Goal: Task Accomplishment & Management: Use online tool/utility

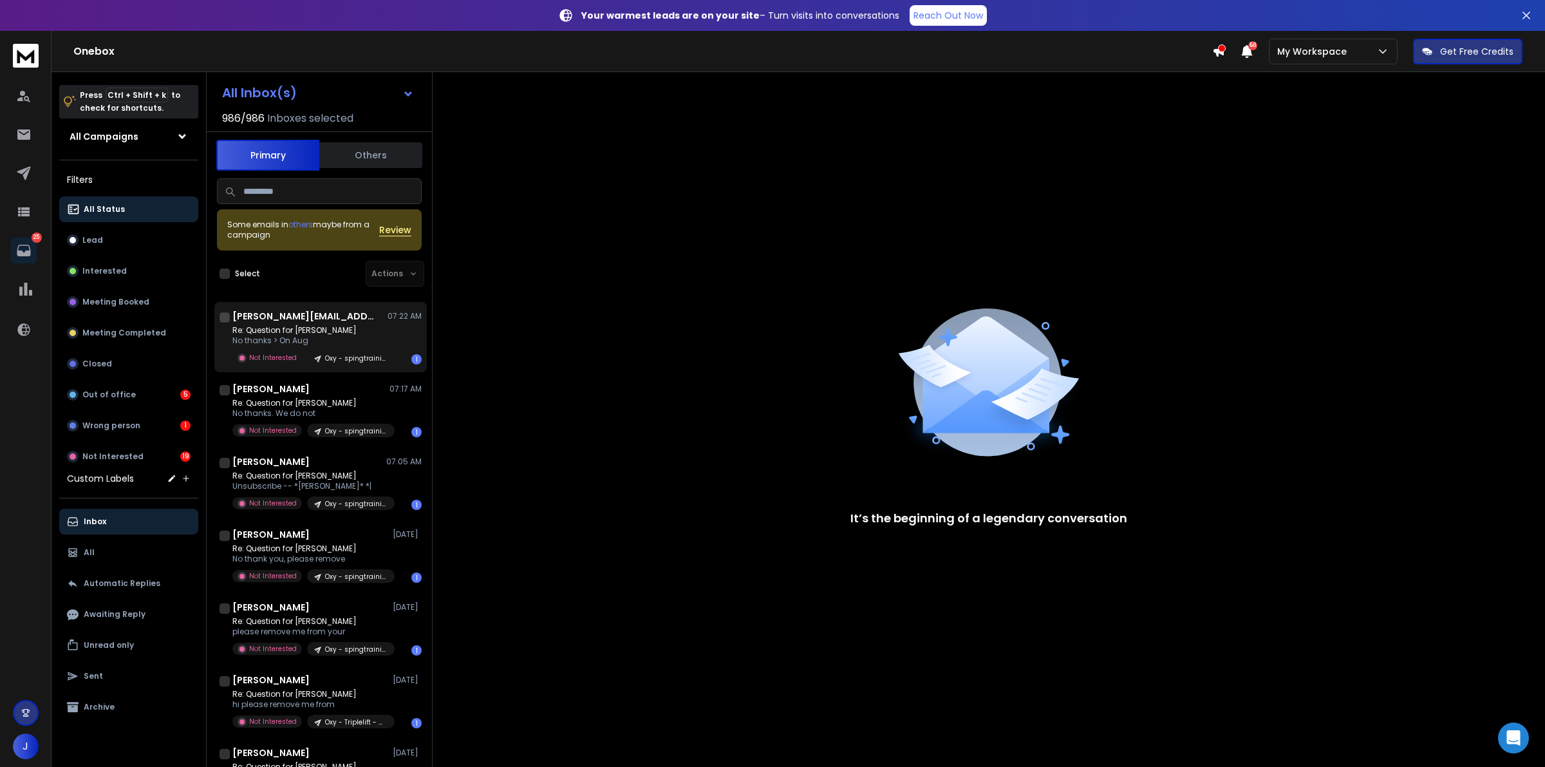
drag, startPoint x: 300, startPoint y: 332, endPoint x: 328, endPoint y: 372, distance: 48.4
click at [300, 332] on p "Re: Question for Chris" at bounding box center [309, 330] width 155 height 10
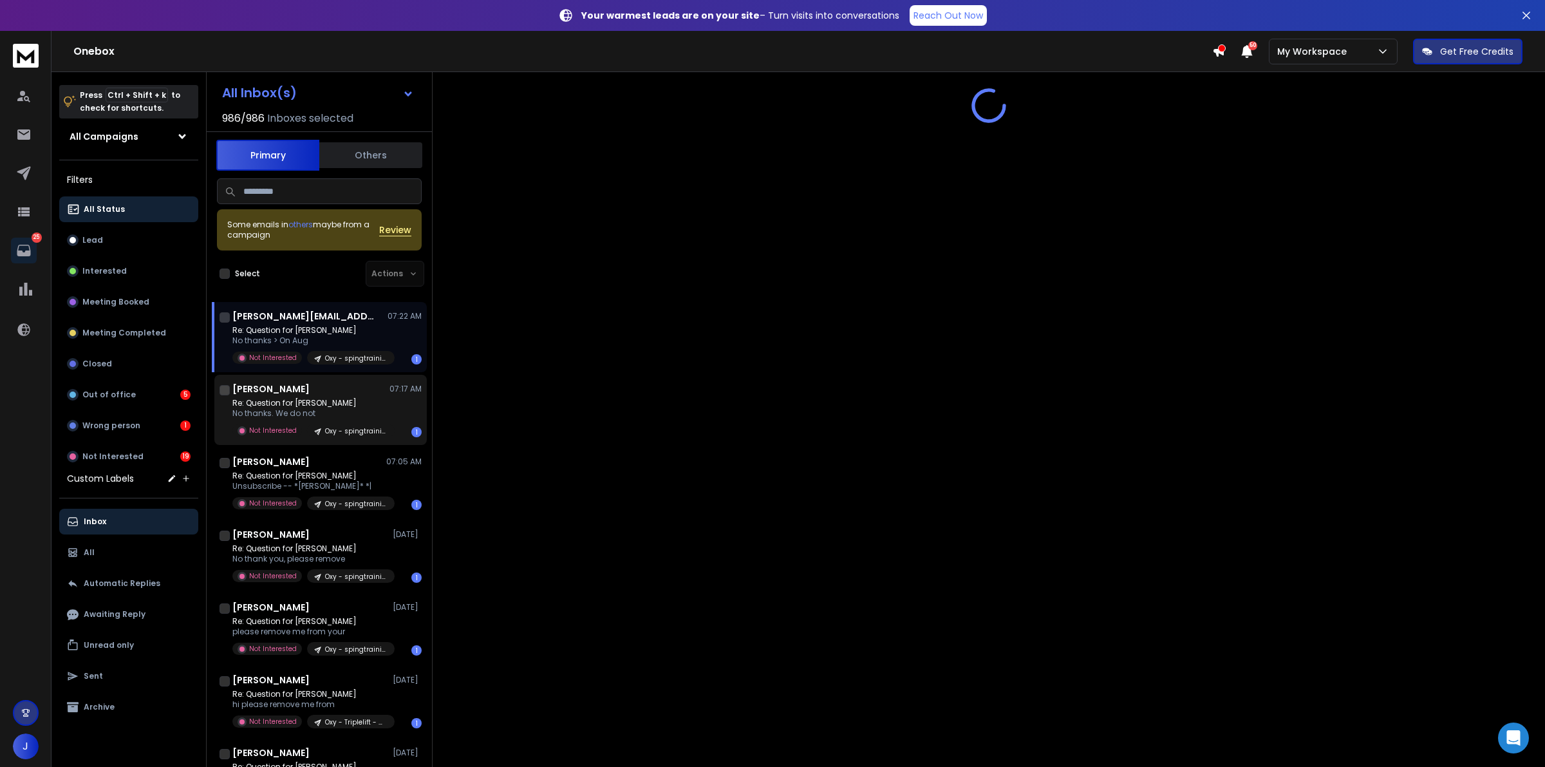
click at [358, 415] on p "No thanks. We do not" at bounding box center [309, 413] width 155 height 10
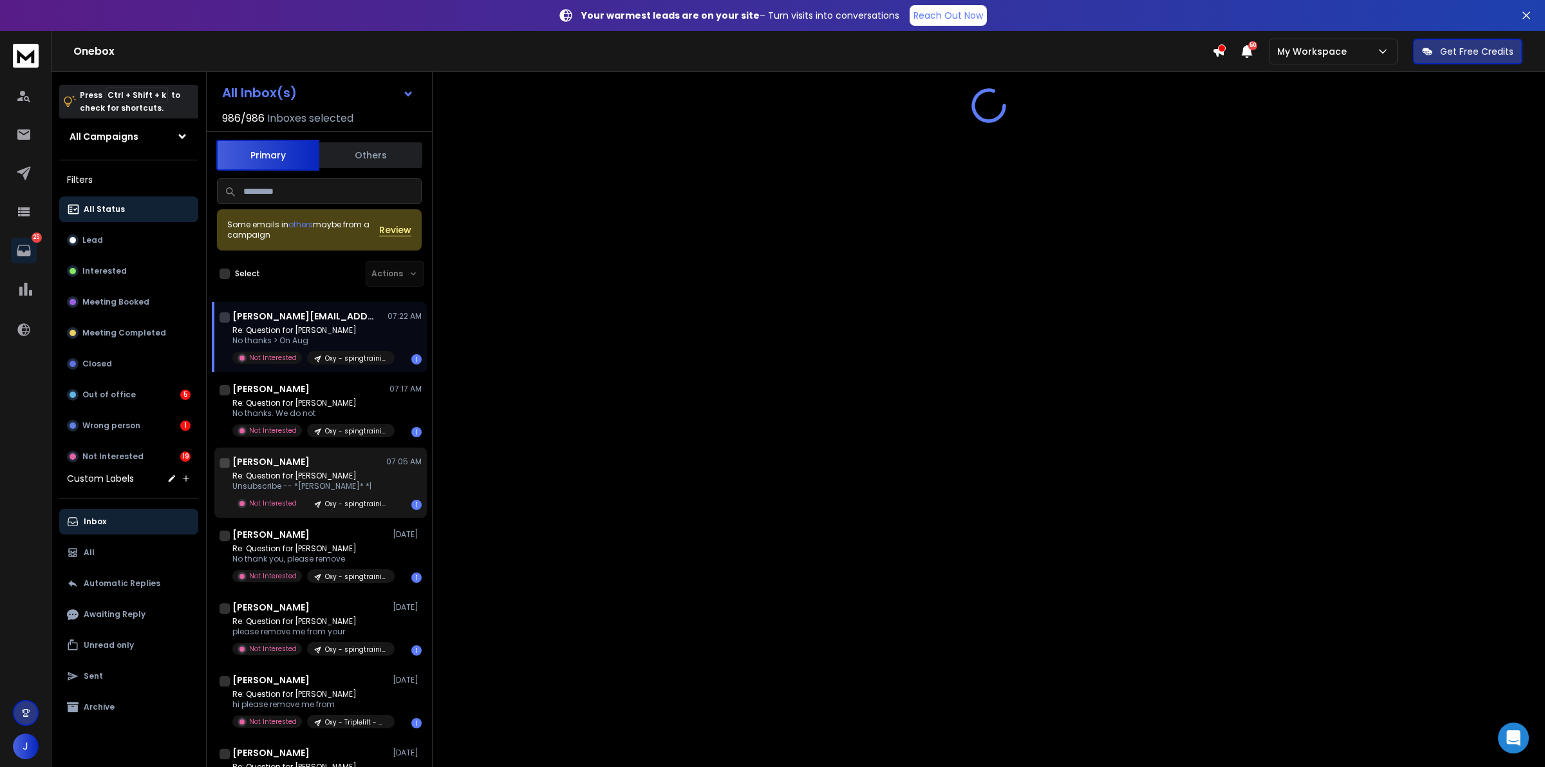
click at [310, 509] on div "Oxy - spingtraining - mkt sales ops" at bounding box center [351, 503] width 88 height 14
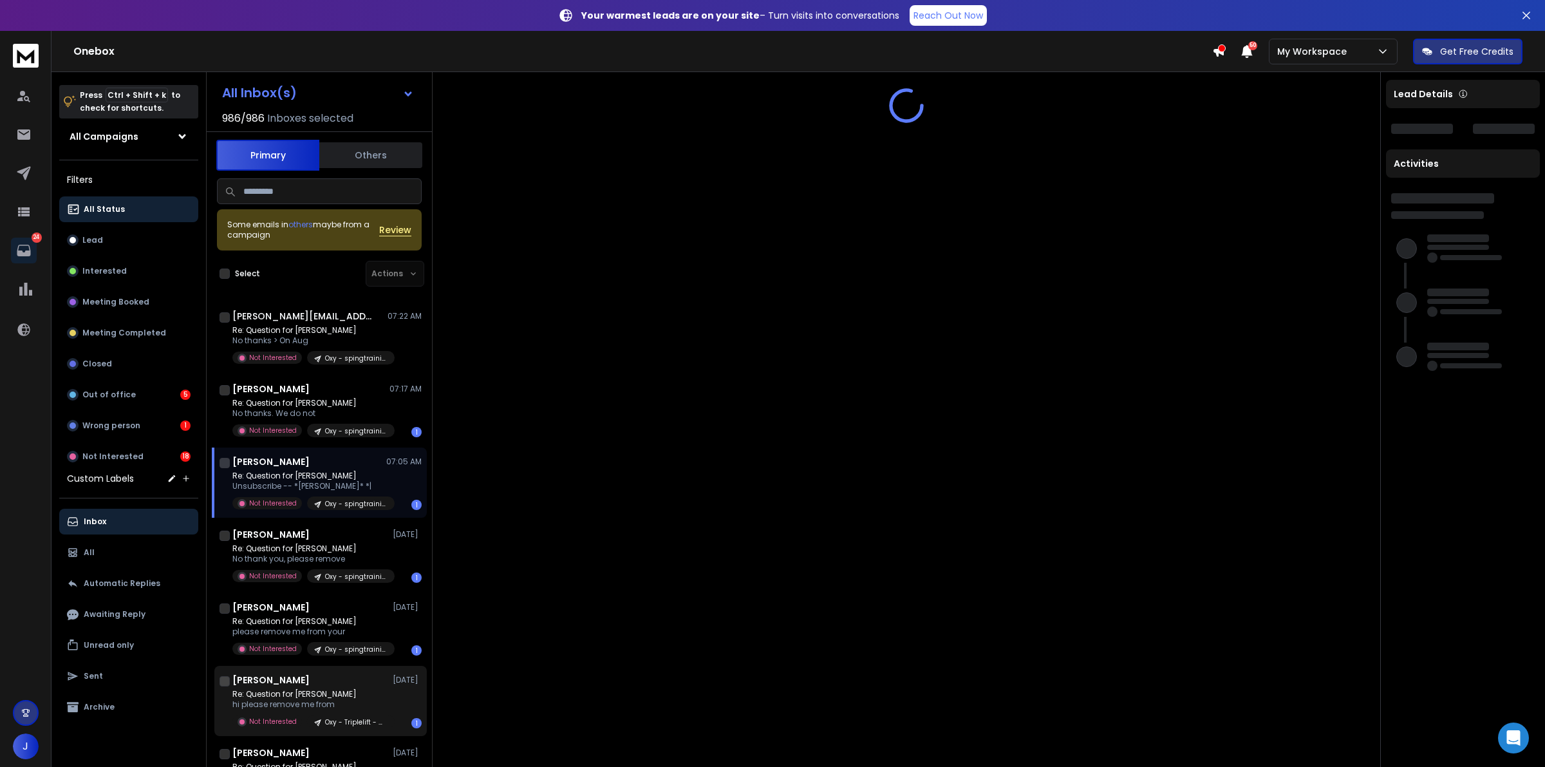
click at [303, 558] on p "No thank you, please remove" at bounding box center [309, 559] width 155 height 10
click at [298, 620] on p "Re: Question for Greta" at bounding box center [309, 621] width 155 height 10
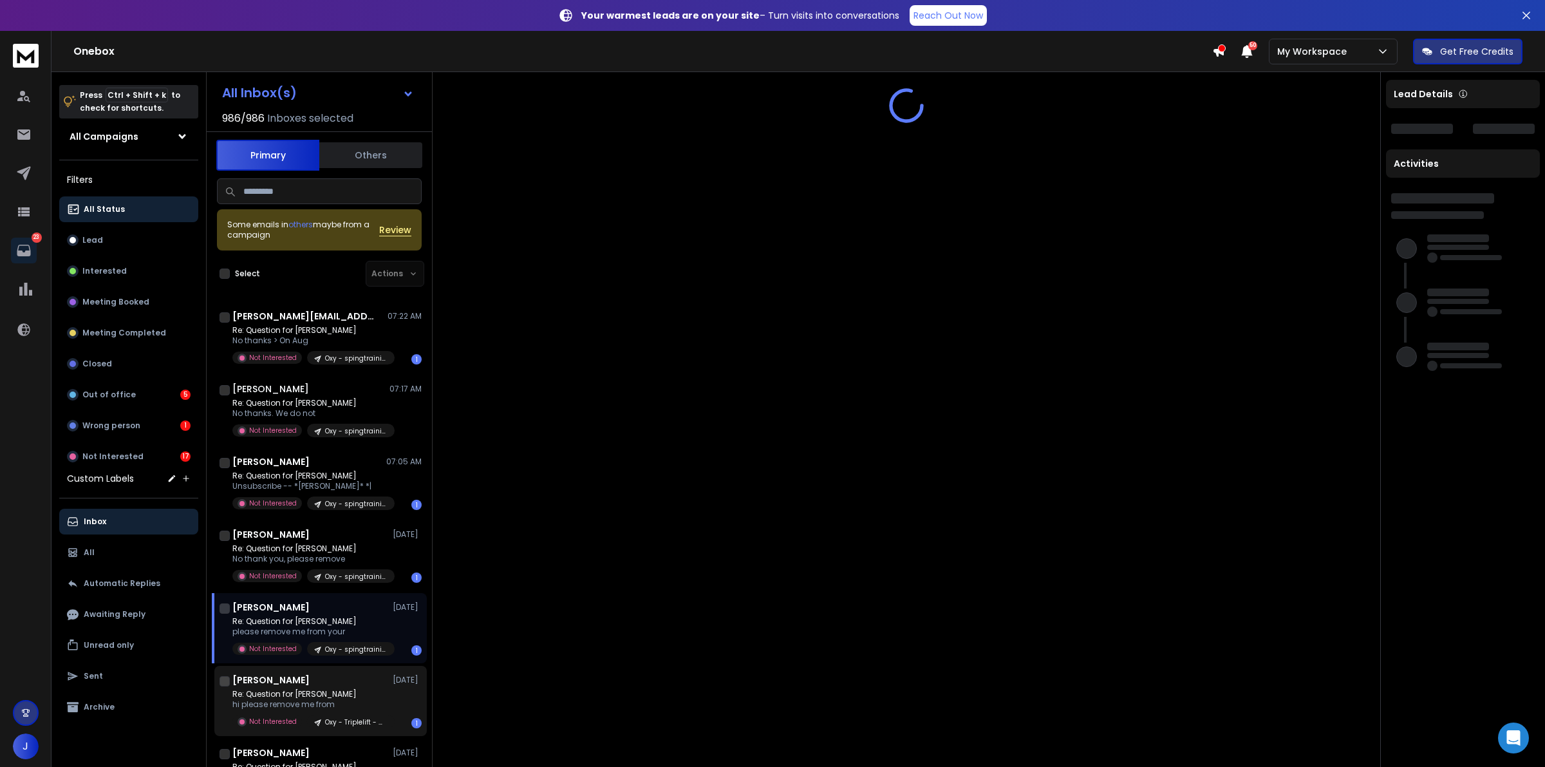
click at [298, 667] on div "Katie Lanza 18 Aug Re: Question for Katie hi please remove me from Not Interest…" at bounding box center [320, 701] width 213 height 70
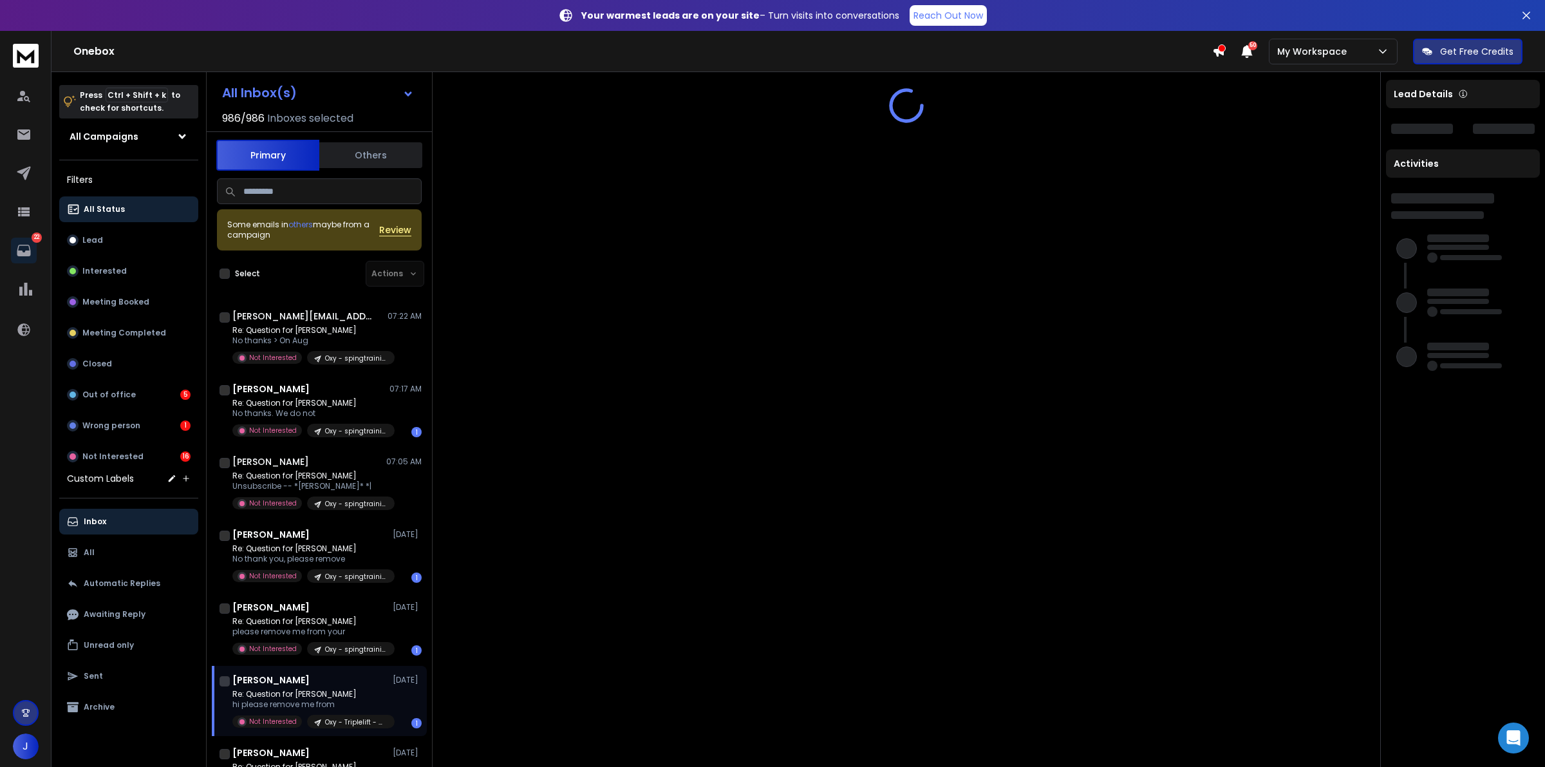
click at [298, 700] on p "hi please remove me from" at bounding box center [309, 704] width 155 height 10
click at [351, 462] on div "Mitch Berman 07:05 AM" at bounding box center [326, 461] width 189 height 13
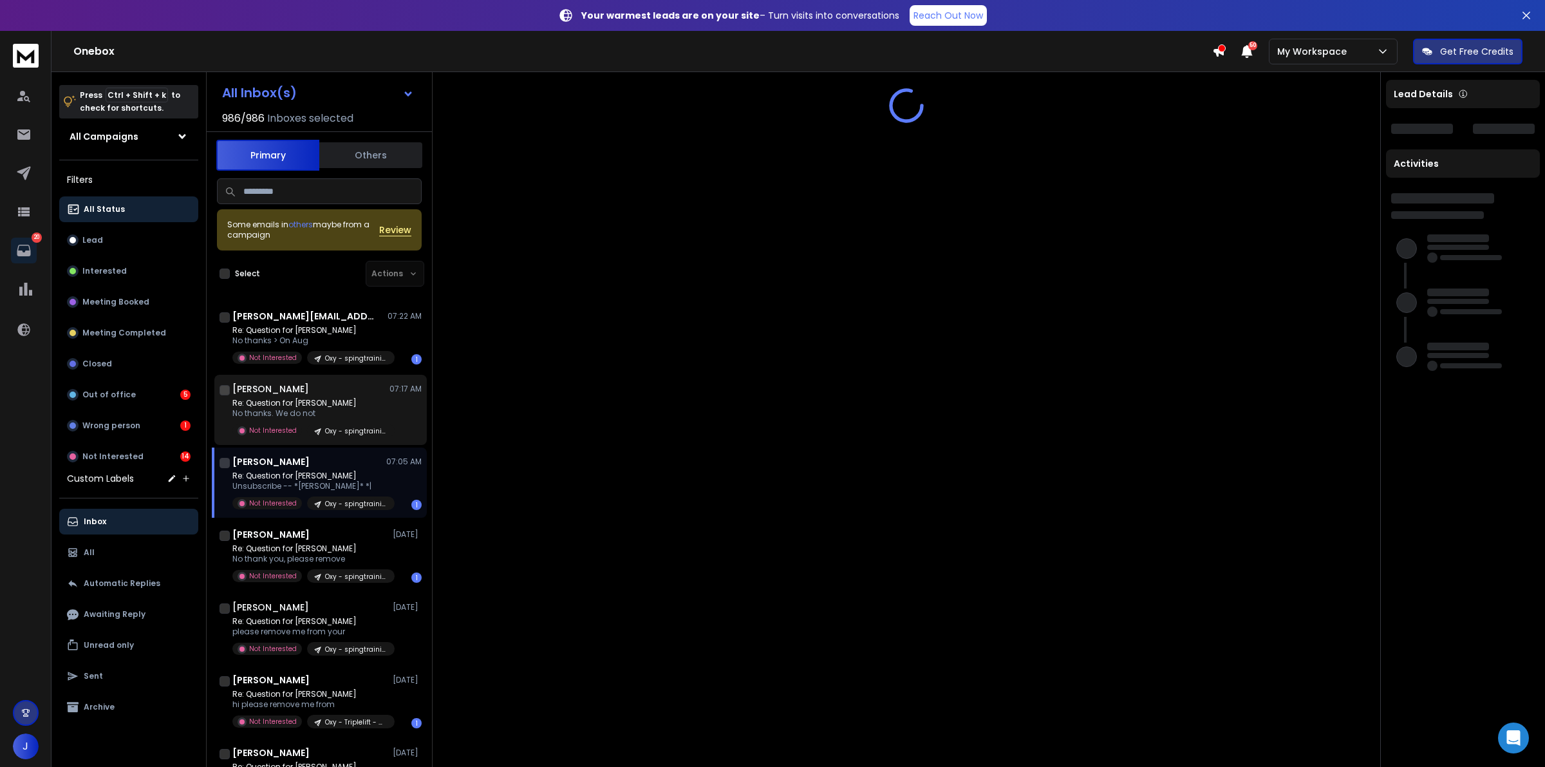
click at [325, 572] on p "Oxy - spingtraining - mkt sales ops" at bounding box center [356, 577] width 62 height 10
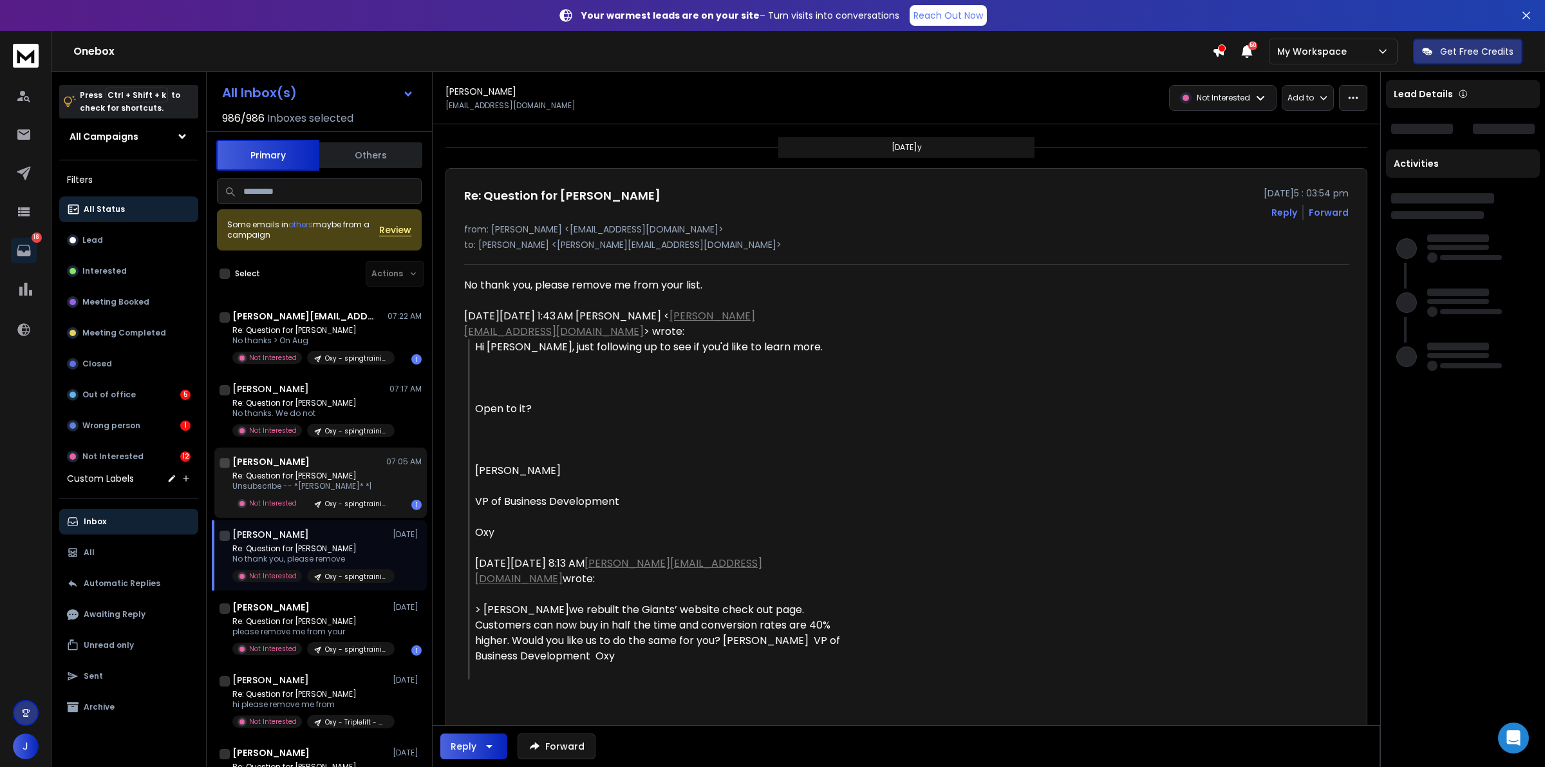
drag, startPoint x: 340, startPoint y: 430, endPoint x: 326, endPoint y: 513, distance: 84.8
click at [340, 426] on p "Oxy - spingtraining - mkt sales ops" at bounding box center [356, 431] width 62 height 10
click at [339, 348] on div "Re: Question for Chris No thanks > On Aug Not Interested Oxy - spingtraining - …" at bounding box center [313, 344] width 162 height 39
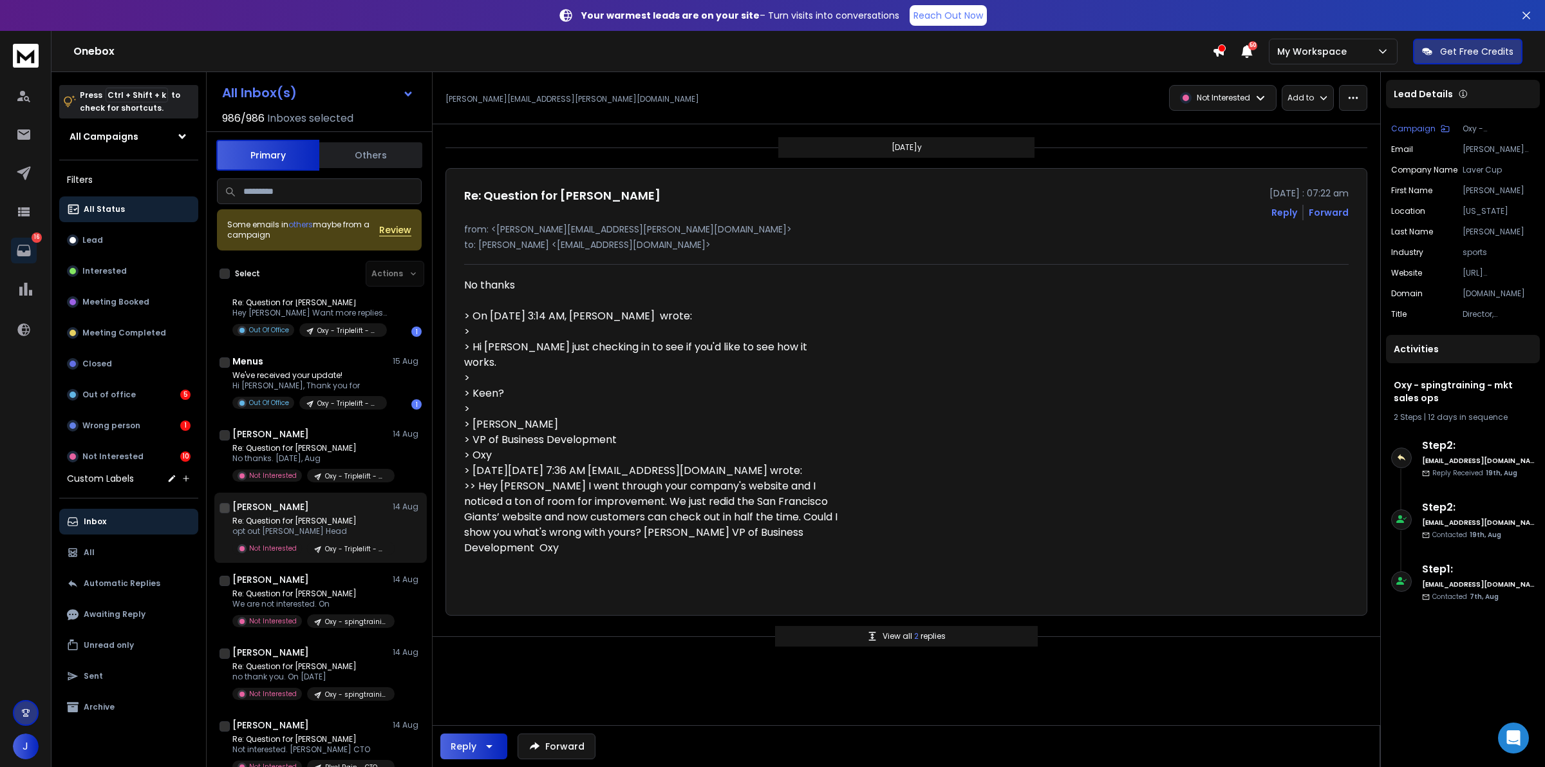
scroll to position [2656, 0]
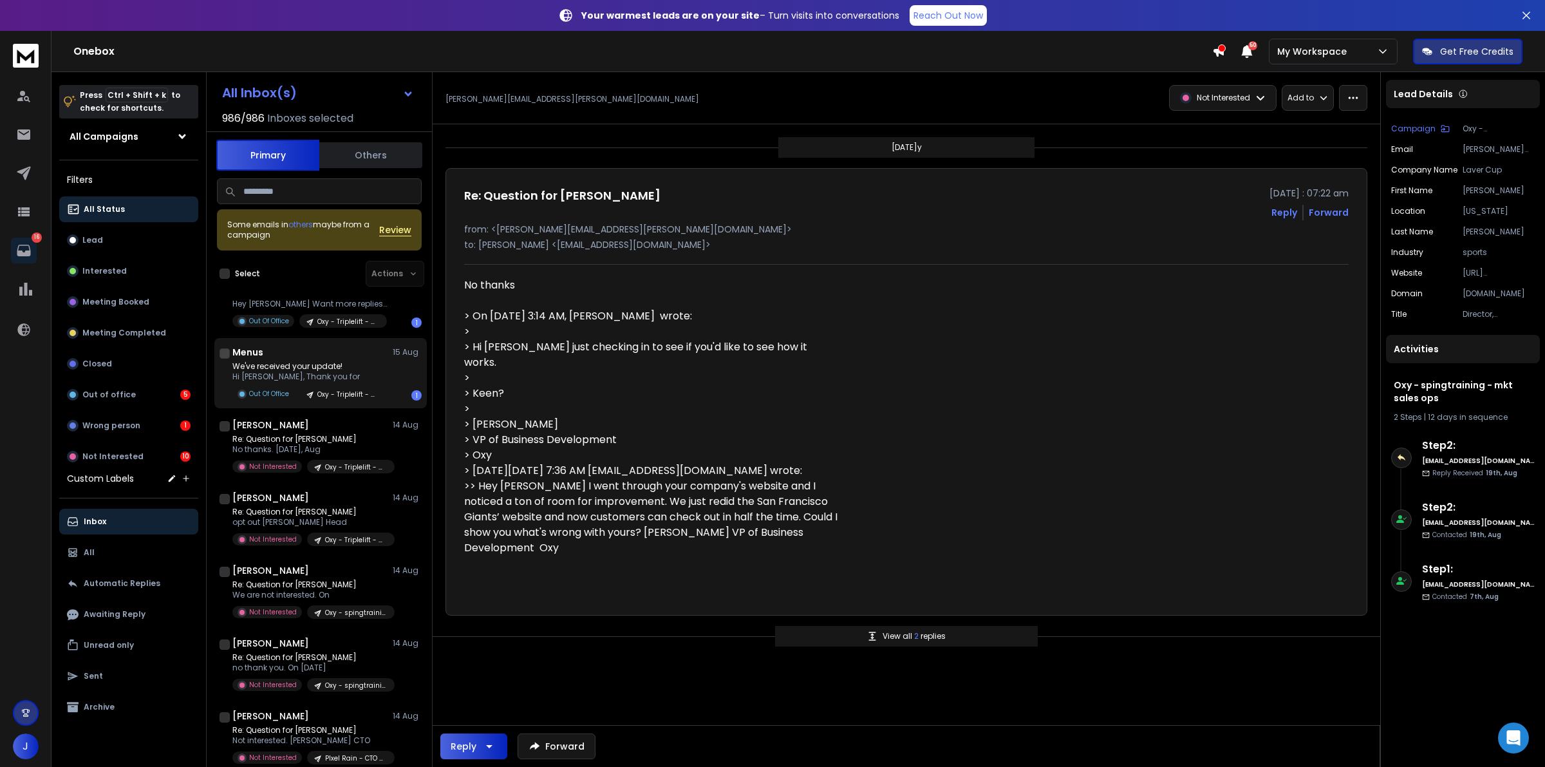
click at [303, 393] on div "Oxy - Triplelift - mkt growth - US" at bounding box center [343, 394] width 88 height 14
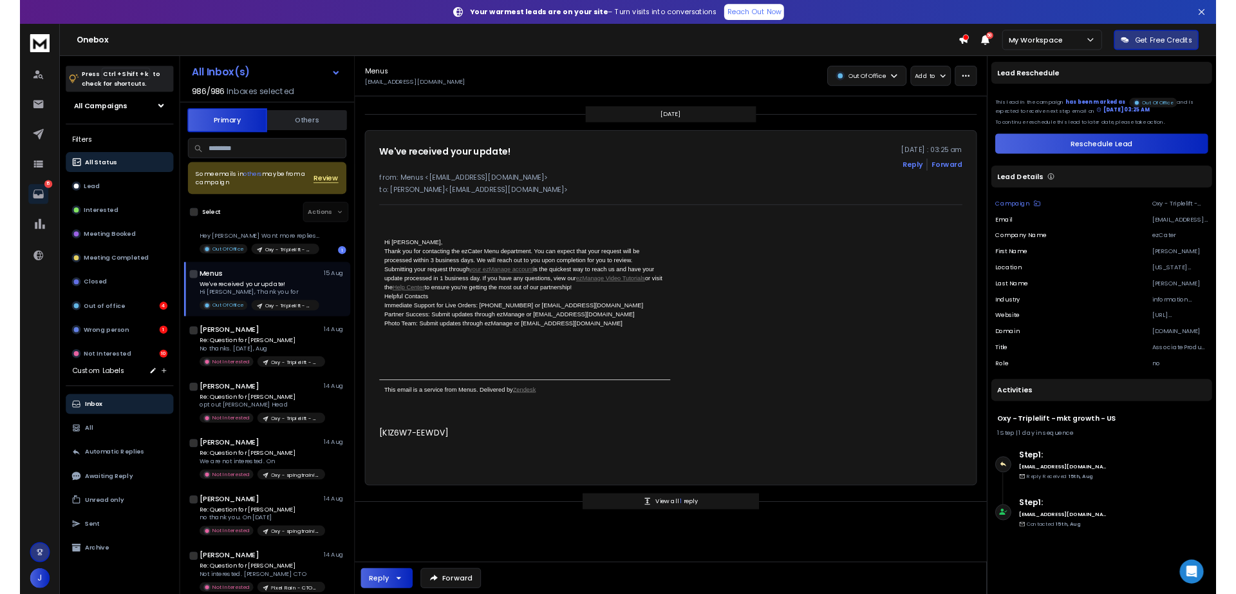
scroll to position [2254, 0]
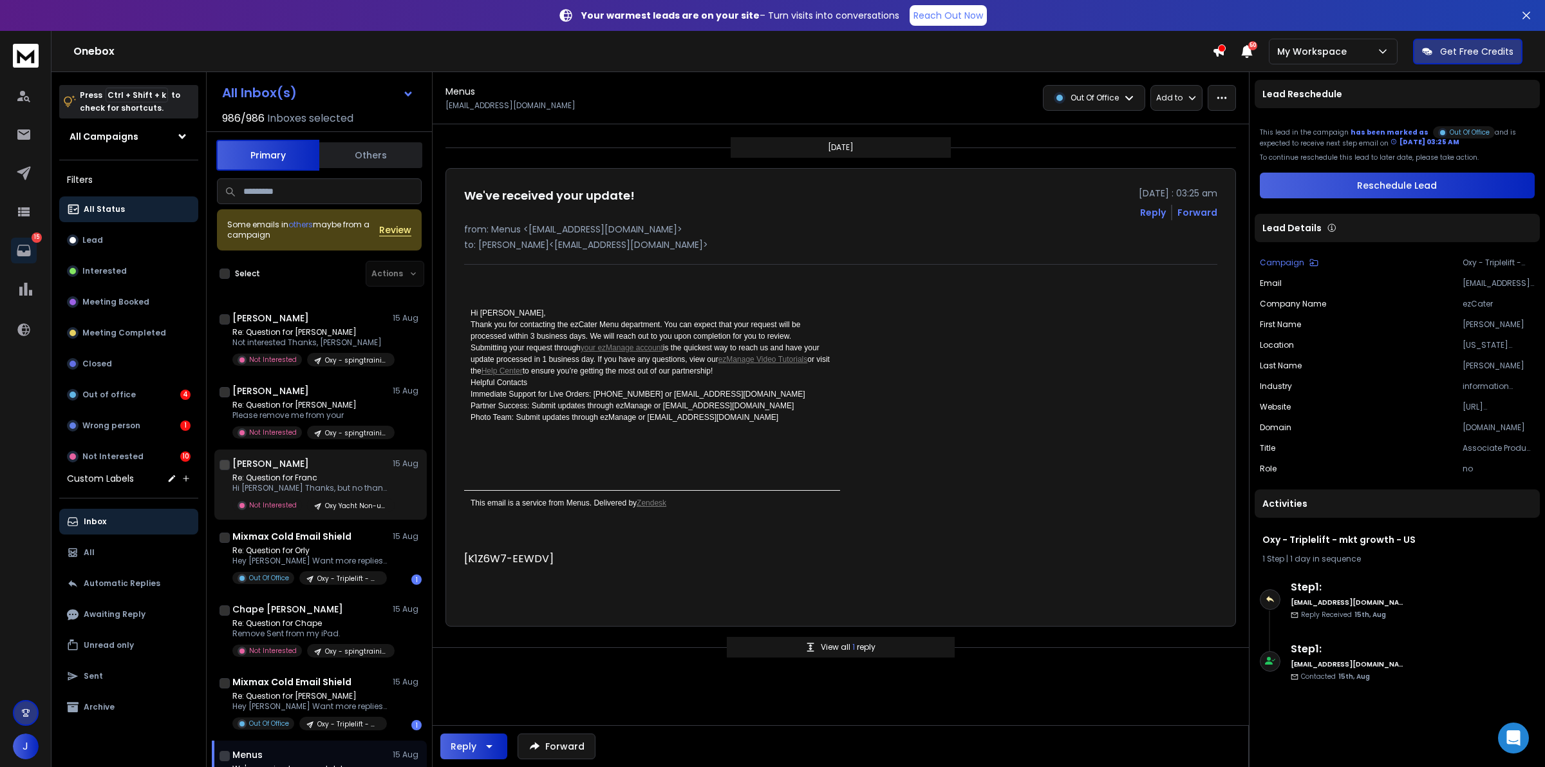
click at [327, 466] on div "franc jansen 15 Aug" at bounding box center [326, 463] width 189 height 13
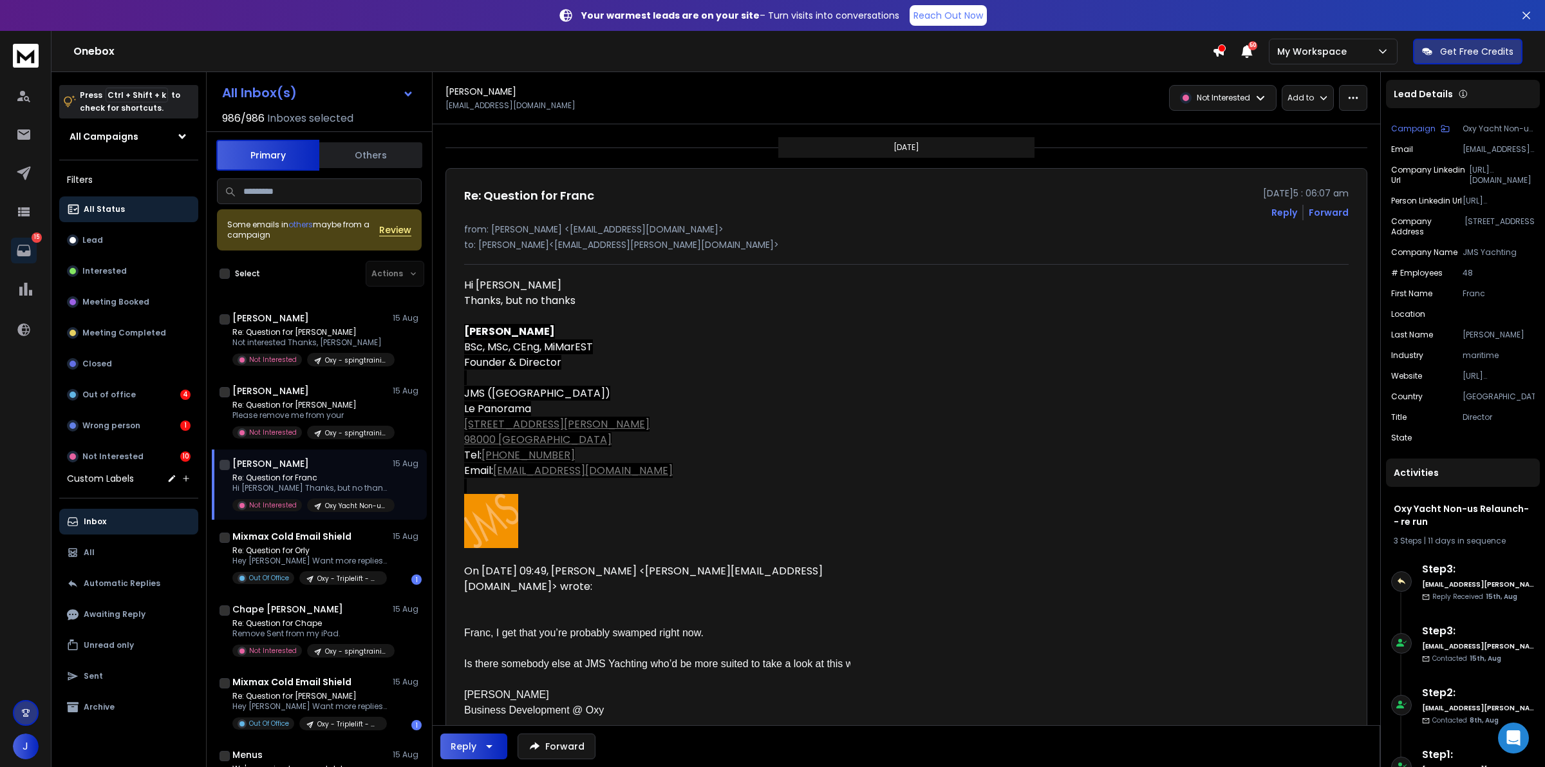
click at [1424, 130] on p "Campaign" at bounding box center [1414, 129] width 44 height 10
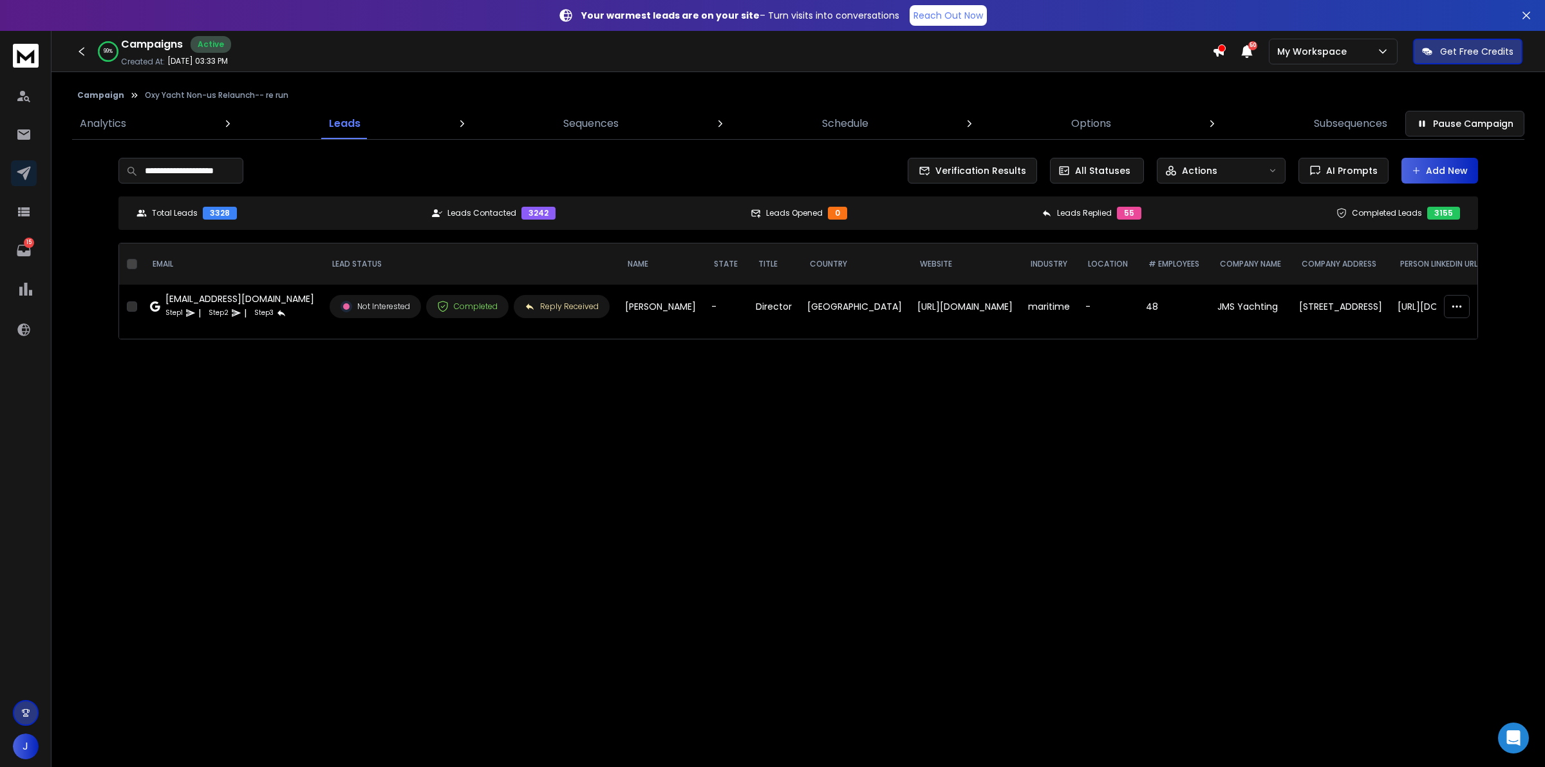
click at [182, 158] on input "**********" at bounding box center [180, 171] width 125 height 26
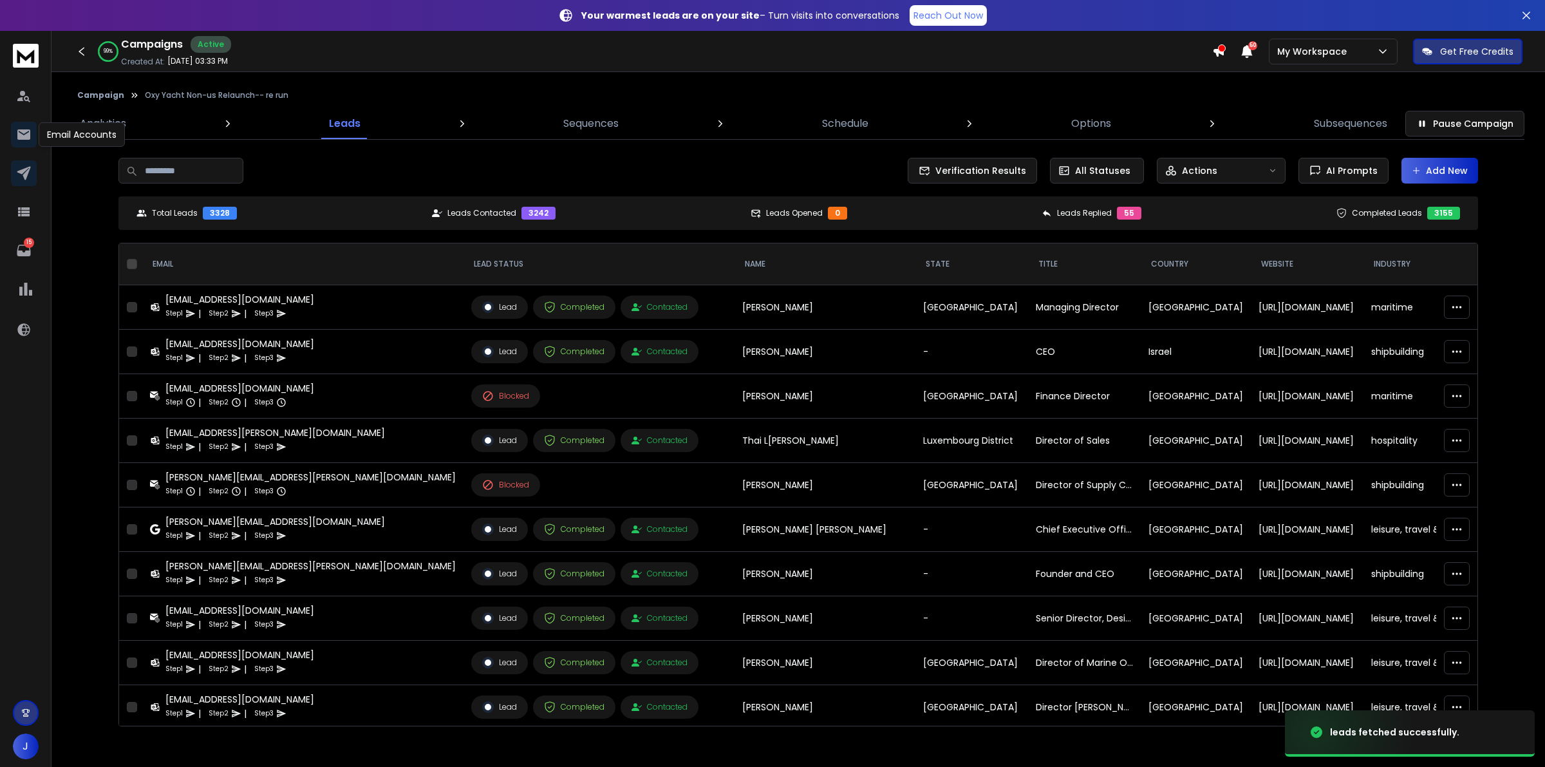
click at [26, 136] on icon at bounding box center [23, 134] width 13 height 10
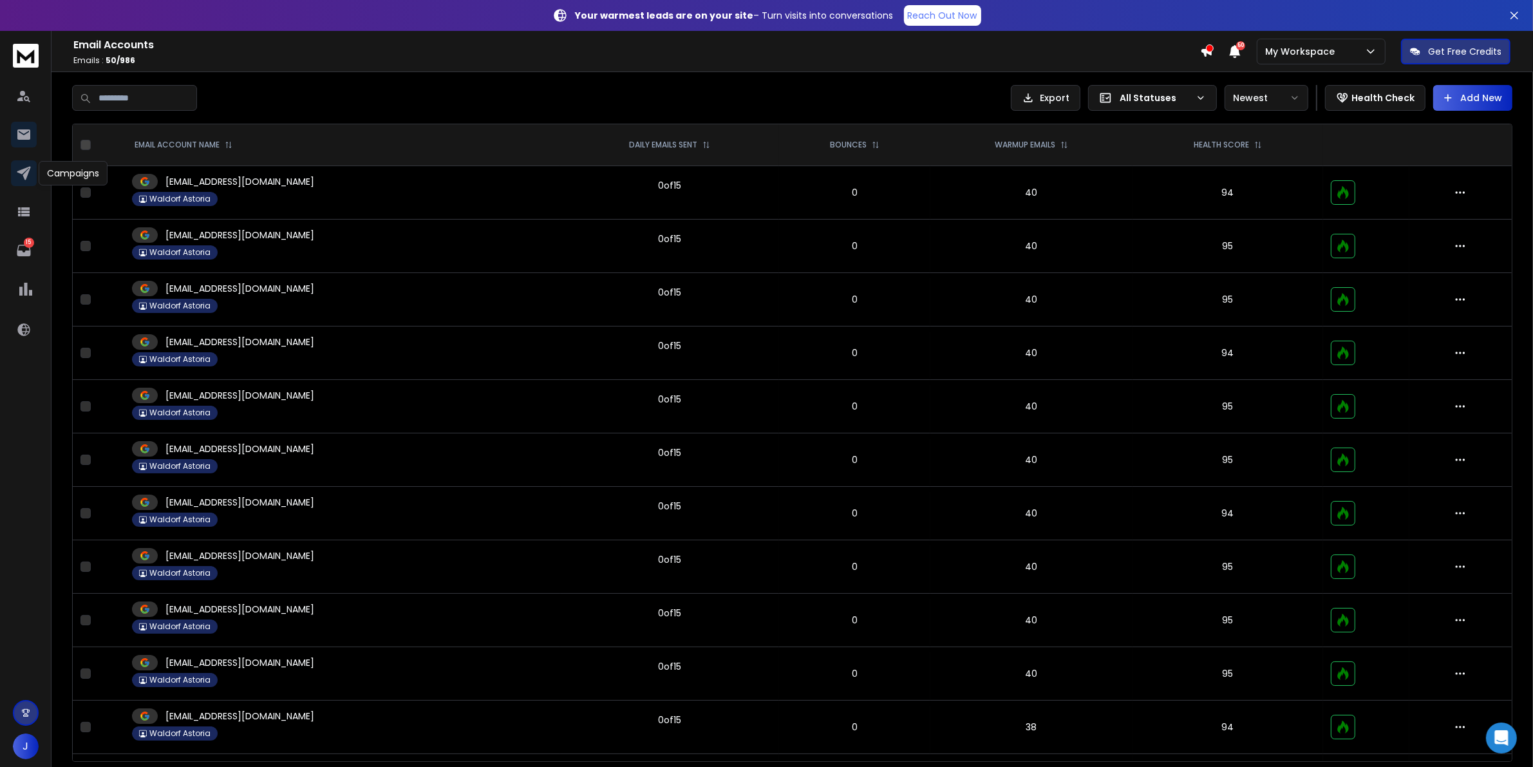
click at [24, 181] on icon at bounding box center [23, 172] width 15 height 15
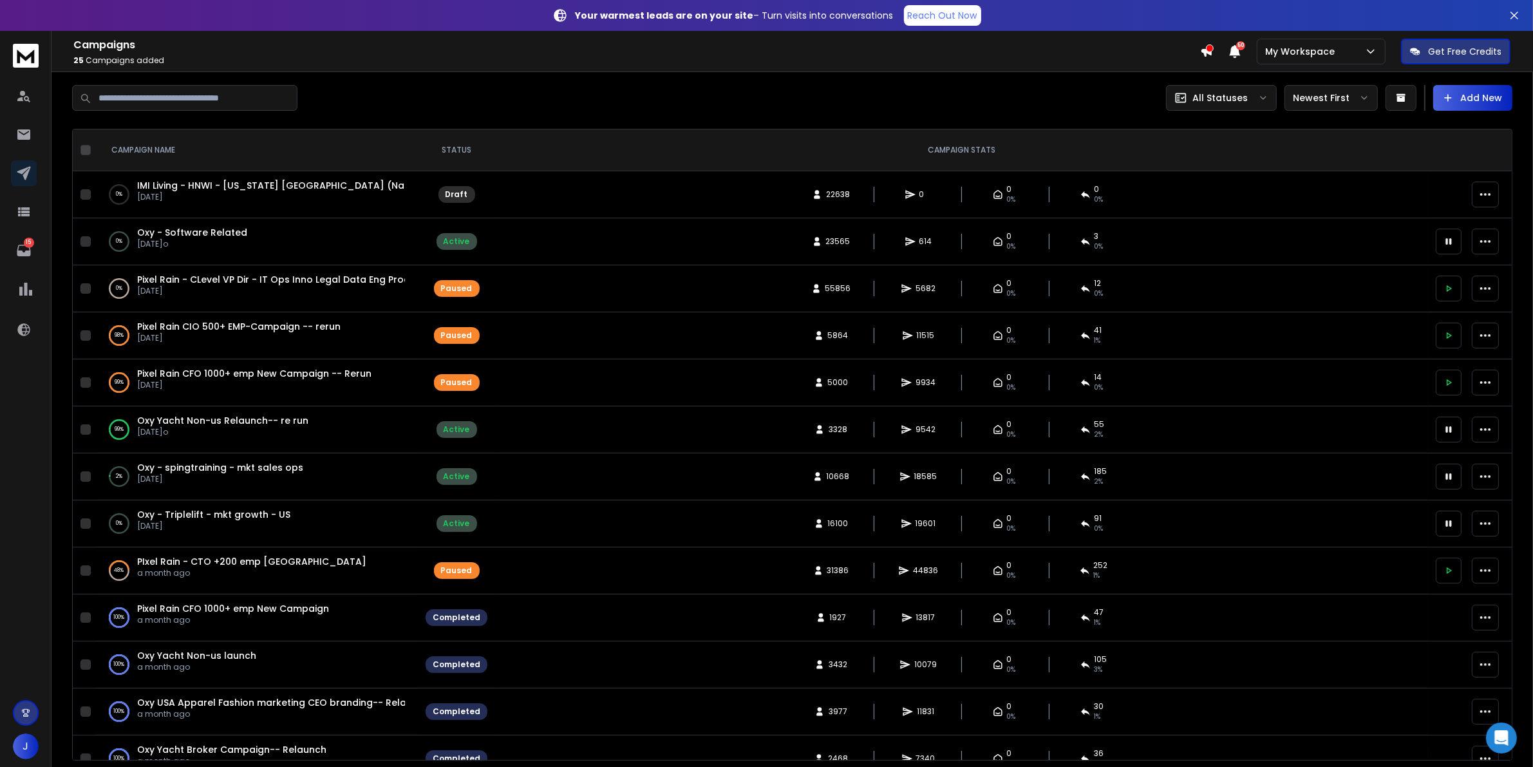
click at [258, 235] on div "0 % Oxy - Software Related 7 days ago" at bounding box center [257, 241] width 296 height 31
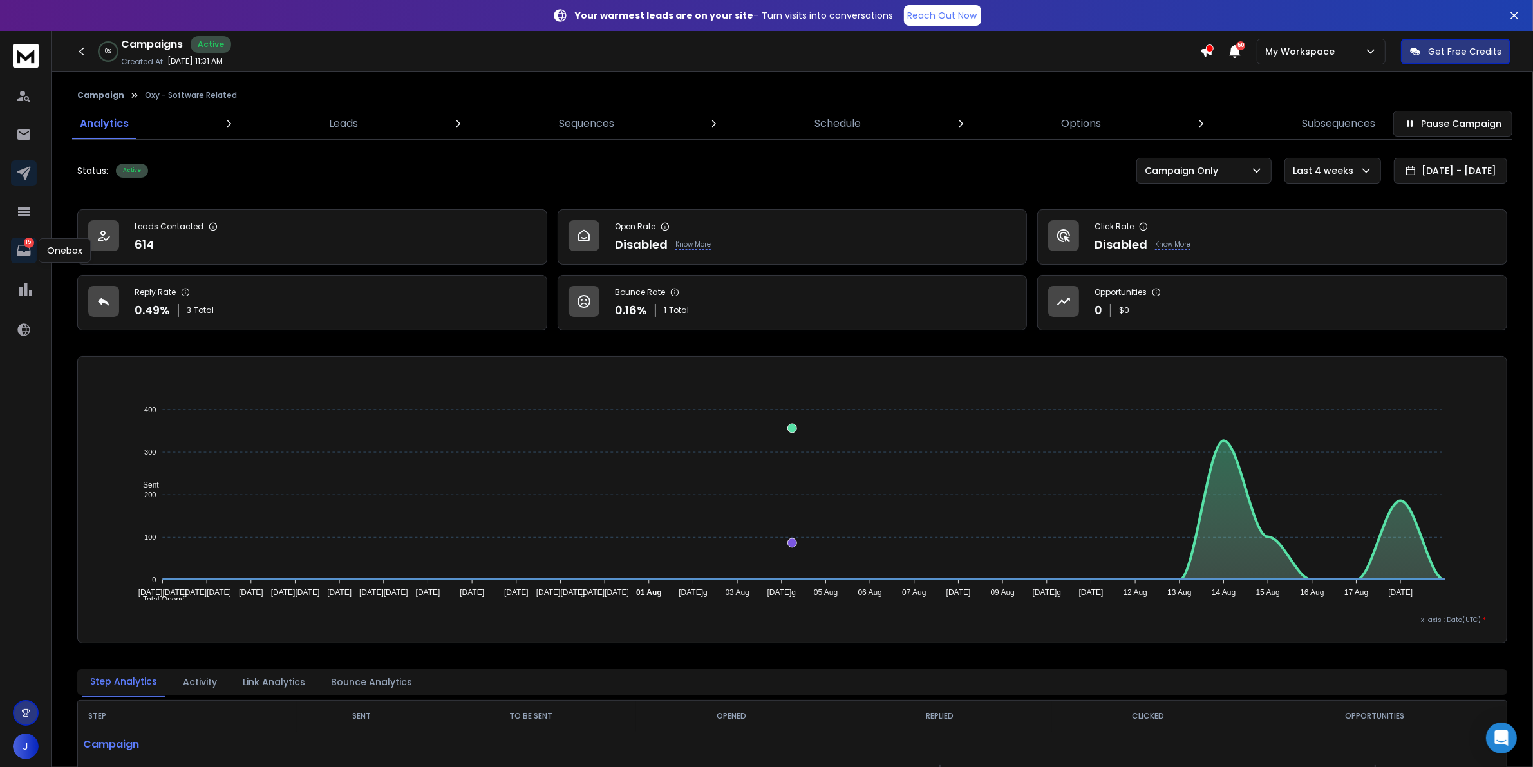
click at [30, 239] on p "15" at bounding box center [29, 243] width 10 height 10
